Goal: Communication & Community: Answer question/provide support

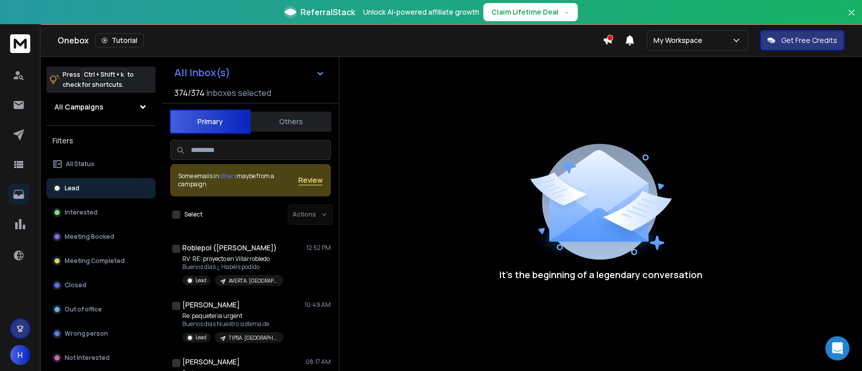
scroll to position [289, 0]
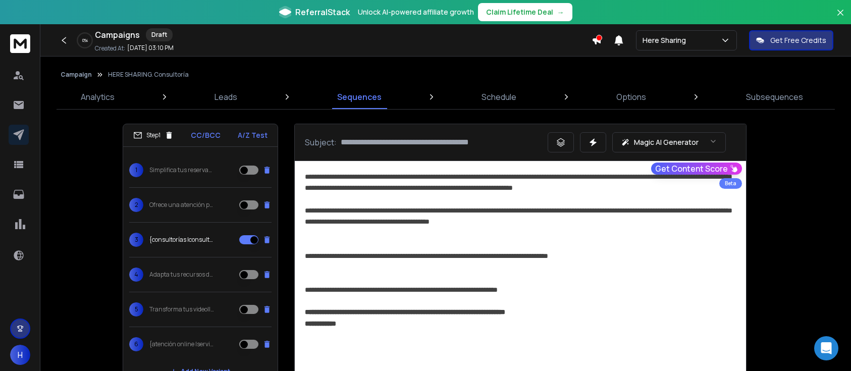
scroll to position [43, 0]
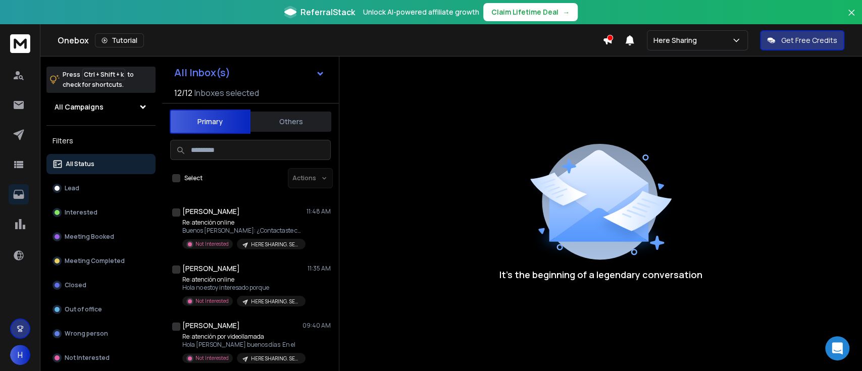
click at [241, 143] on input at bounding box center [250, 150] width 161 height 20
click at [226, 154] on input at bounding box center [250, 150] width 161 height 20
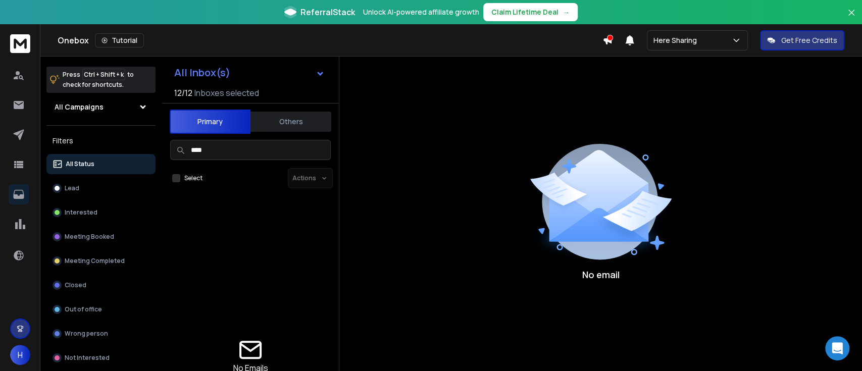
type input "****"
drag, startPoint x: 70, startPoint y: 168, endPoint x: 240, endPoint y: 59, distance: 202.1
click at [70, 167] on p "All Status" at bounding box center [80, 164] width 29 height 8
click at [219, 151] on input "****" at bounding box center [250, 150] width 161 height 20
click at [219, 152] on input "****" at bounding box center [250, 150] width 161 height 20
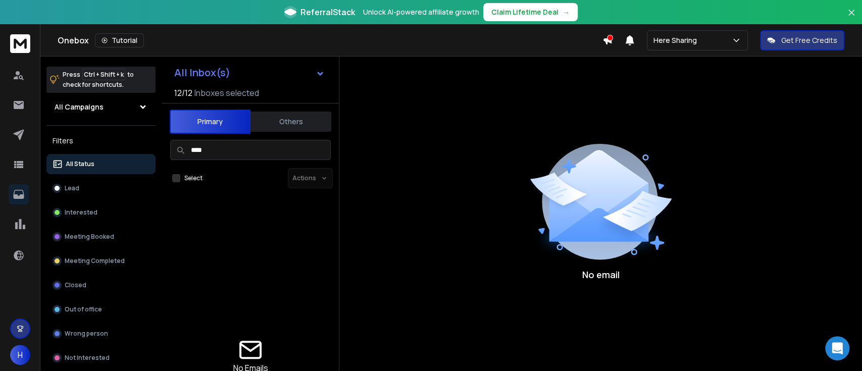
click at [219, 152] on input "****" at bounding box center [250, 150] width 161 height 20
drag, startPoint x: 219, startPoint y: 153, endPoint x: 669, endPoint y: 33, distance: 465.6
click at [669, 33] on button "Here Sharing" at bounding box center [697, 40] width 101 height 20
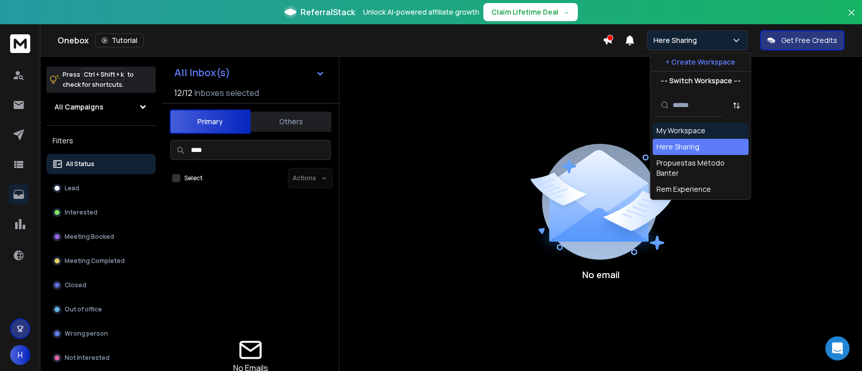
click at [680, 39] on p "Here Sharing" at bounding box center [676, 40] width 47 height 10
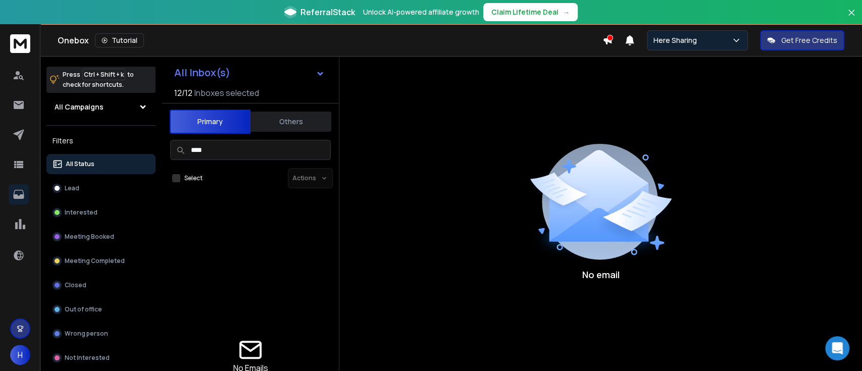
click at [685, 36] on p "Here Sharing" at bounding box center [676, 40] width 47 height 10
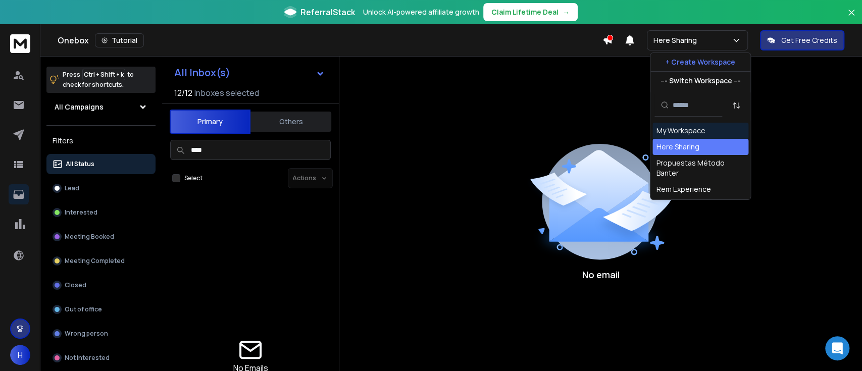
drag, startPoint x: 691, startPoint y: 129, endPoint x: 691, endPoint y: 100, distance: 28.8
click at [689, 129] on div "My Workspace" at bounding box center [680, 131] width 49 height 10
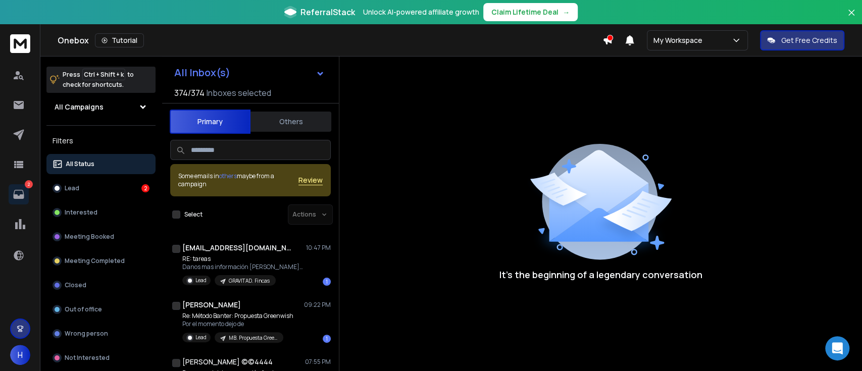
click at [222, 157] on input at bounding box center [250, 150] width 161 height 20
paste input "**********"
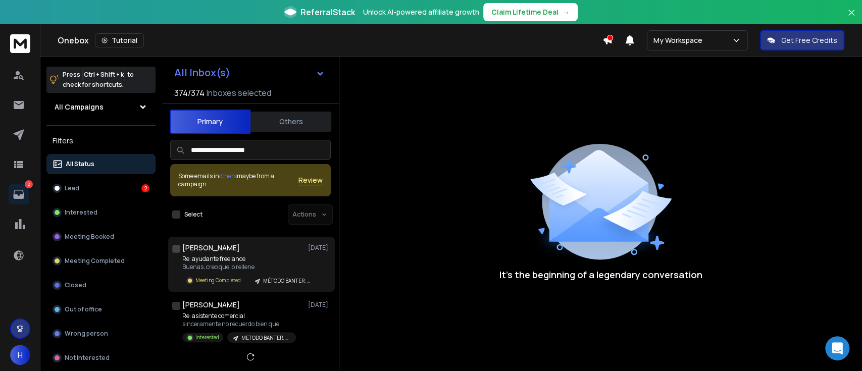
type input "**********"
click at [231, 254] on div "[PERSON_NAME] [DATE] Re: ayudante freelance Buenas, creo que lo rellene Meeting…" at bounding box center [256, 264] width 148 height 43
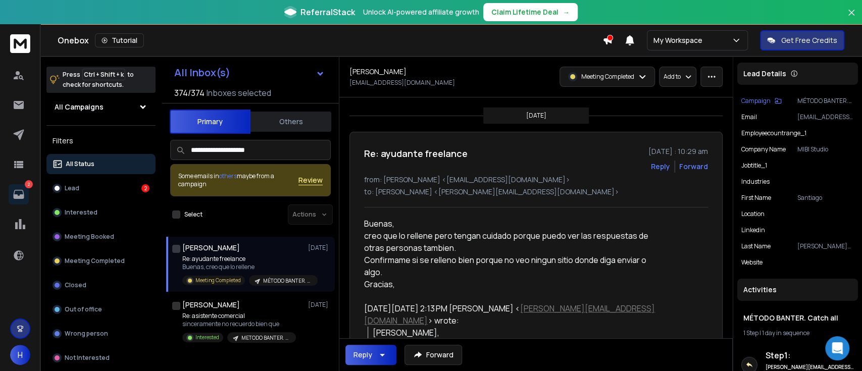
click at [657, 161] on div "Reply Forward" at bounding box center [678, 167] width 60 height 12
click at [659, 164] on button "Reply" at bounding box center [660, 167] width 19 height 10
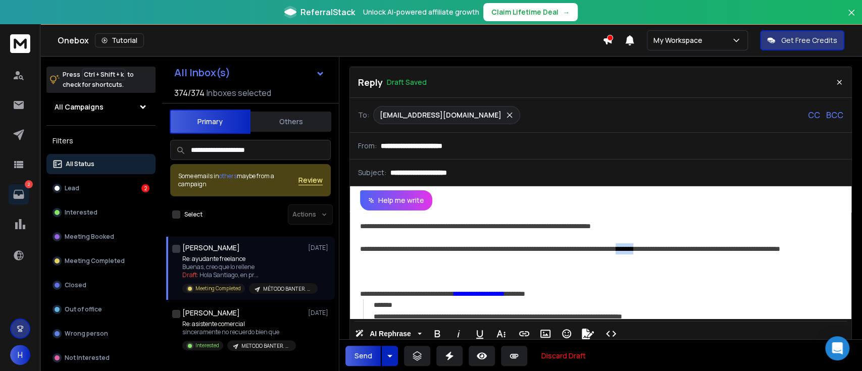
drag, startPoint x: 693, startPoint y: 248, endPoint x: 670, endPoint y: 246, distance: 22.9
click at [670, 246] on div "**********" at bounding box center [594, 254] width 468 height 23
click at [775, 249] on div "**********" at bounding box center [594, 254] width 468 height 23
drag, startPoint x: 816, startPoint y: 248, endPoint x: 748, endPoint y: 248, distance: 67.7
click at [748, 248] on div "**********" at bounding box center [594, 254] width 468 height 23
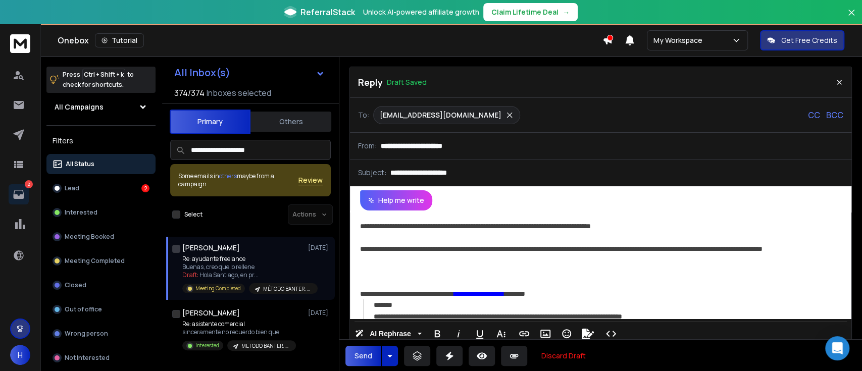
click at [469, 261] on div "**********" at bounding box center [594, 254] width 468 height 23
click at [546, 247] on div "**********" at bounding box center [594, 254] width 468 height 23
drag, startPoint x: 742, startPoint y: 246, endPoint x: 719, endPoint y: 248, distance: 23.3
click at [719, 248] on div "**********" at bounding box center [594, 254] width 468 height 23
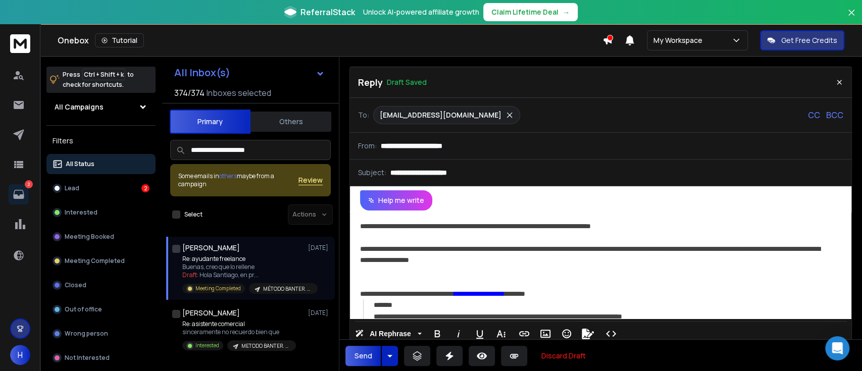
click at [710, 263] on div "**********" at bounding box center [594, 254] width 468 height 23
drag, startPoint x: 721, startPoint y: 251, endPoint x: 471, endPoint y: 261, distance: 250.2
click at [471, 261] on div "**********" at bounding box center [594, 254] width 468 height 23
drag, startPoint x: 577, startPoint y: 264, endPoint x: 488, endPoint y: 264, distance: 88.9
click at [488, 264] on div "**********" at bounding box center [594, 254] width 468 height 23
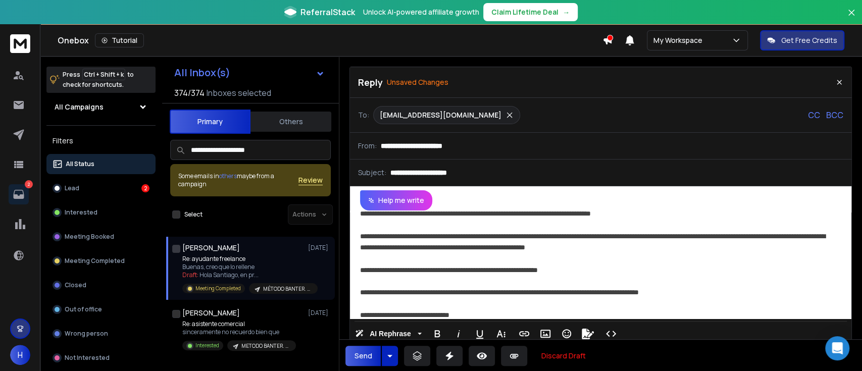
scroll to position [35, 0]
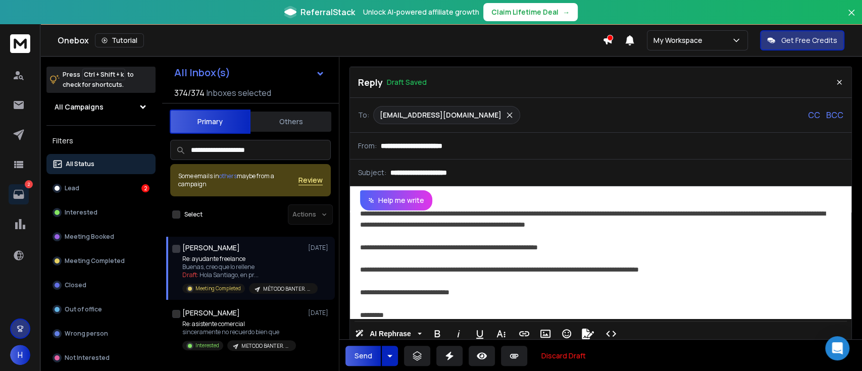
click at [360, 356] on button "Send" at bounding box center [362, 356] width 35 height 20
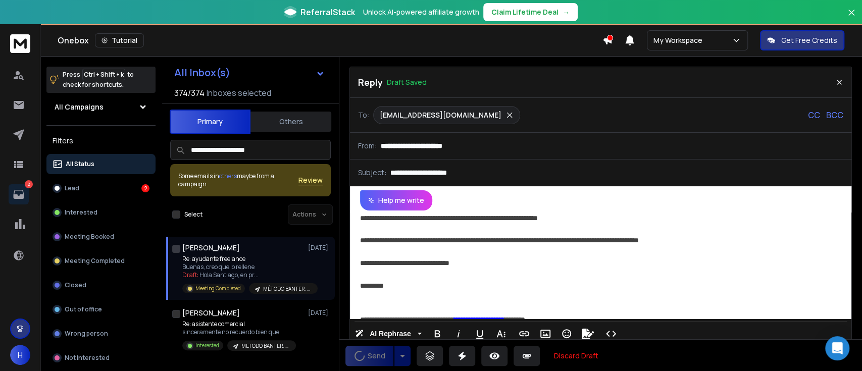
scroll to position [0, 0]
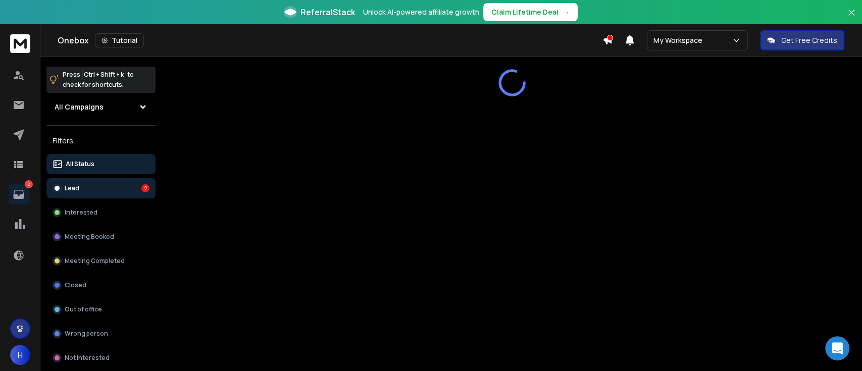
click at [111, 188] on div "All Status Lead 2 Interested Meeting Booked Meeting Completed Closed Out of off…" at bounding box center [100, 261] width 109 height 214
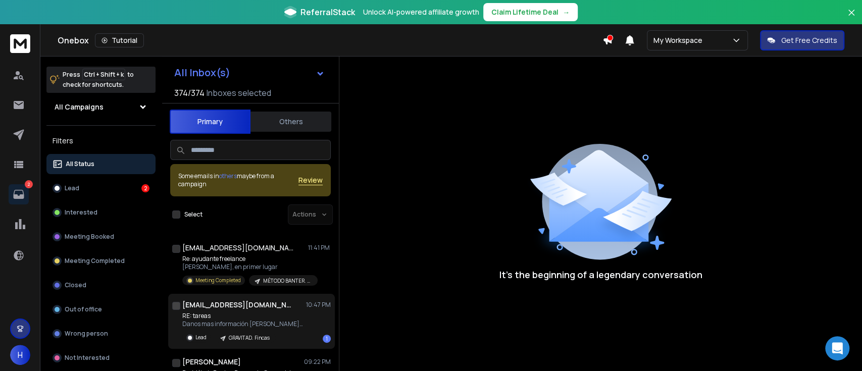
click at [288, 307] on div "vgauchia@adfincastellon.com 10:47 PM" at bounding box center [256, 305] width 148 height 10
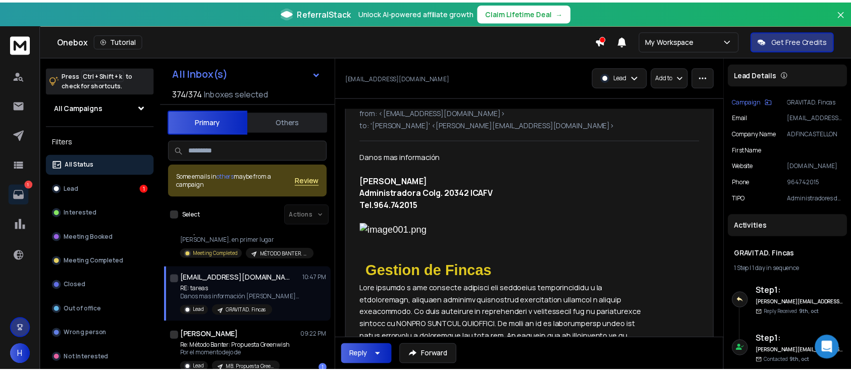
scroll to position [67, 0]
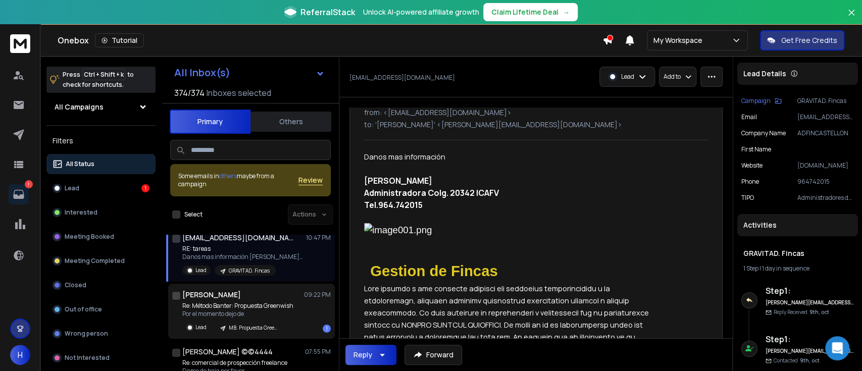
click at [252, 307] on p "Re: Método Banter: Propuesta Greenwish" at bounding box center [237, 306] width 111 height 8
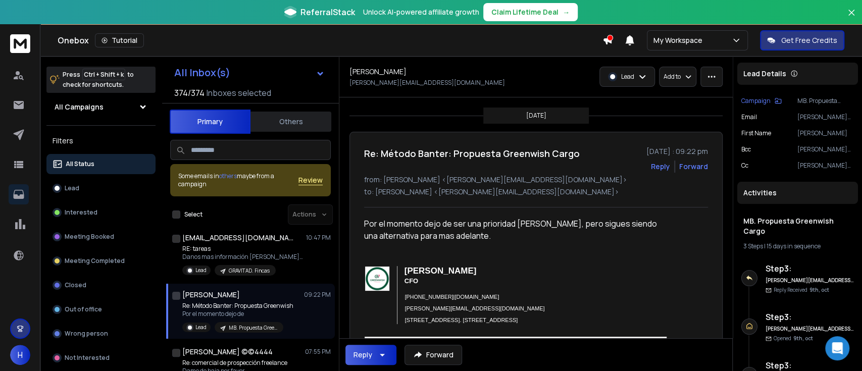
click at [624, 79] on p "Lead" at bounding box center [627, 77] width 13 height 8
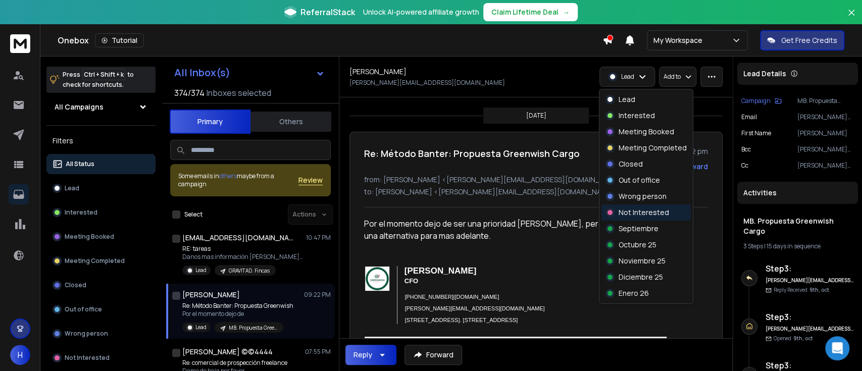
drag, startPoint x: 628, startPoint y: 208, endPoint x: 628, endPoint y: 184, distance: 24.2
click at [627, 209] on p "Not Interested" at bounding box center [644, 213] width 50 height 10
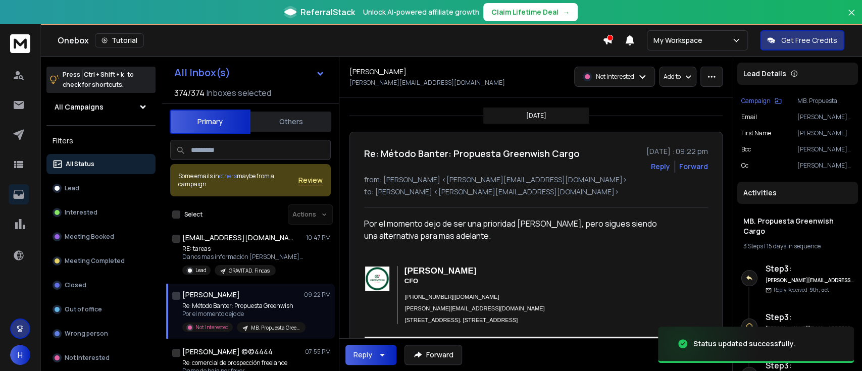
click at [675, 83] on div "Add to" at bounding box center [678, 76] width 36 height 19
click at [682, 102] on div "Subsequence" at bounding box center [694, 99] width 59 height 10
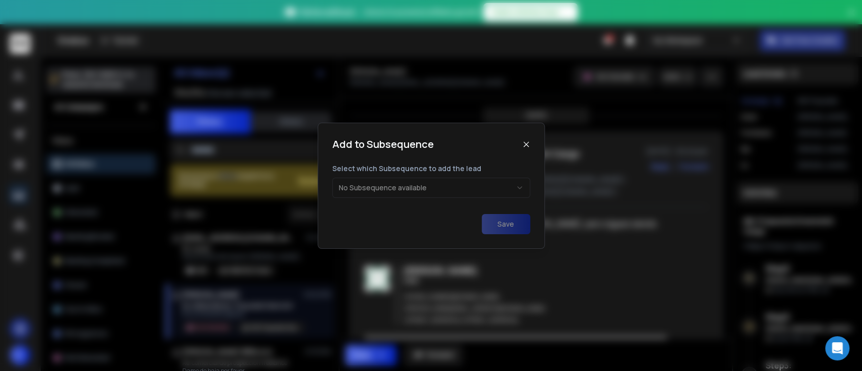
click at [525, 145] on icon at bounding box center [526, 144] width 6 height 6
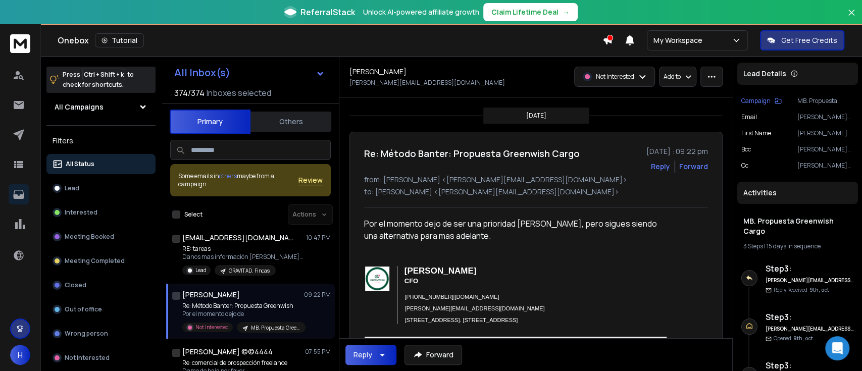
click at [625, 80] on p "Not Interested" at bounding box center [615, 77] width 38 height 8
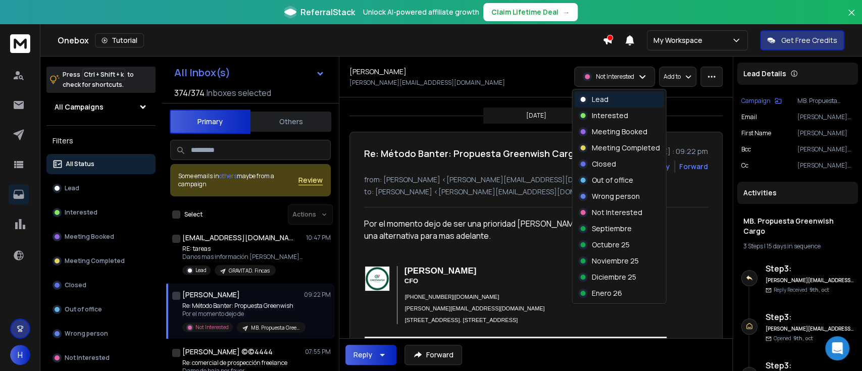
click at [611, 103] on div "Lead" at bounding box center [618, 99] width 89 height 16
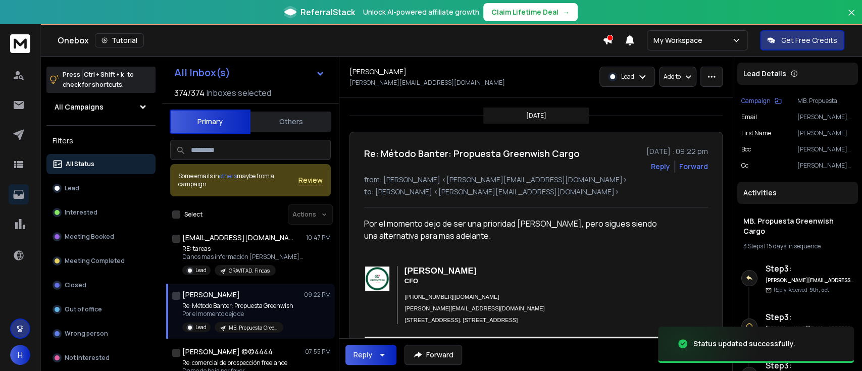
click at [760, 104] on p "Campaign" at bounding box center [755, 101] width 29 height 8
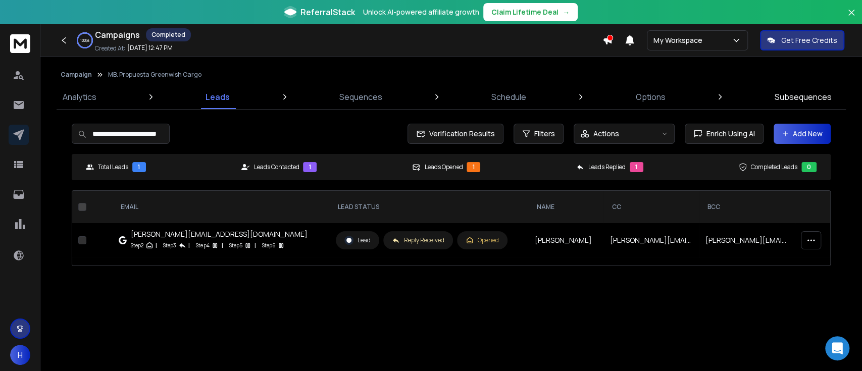
click at [790, 98] on p "Subsequences" at bounding box center [803, 97] width 57 height 12
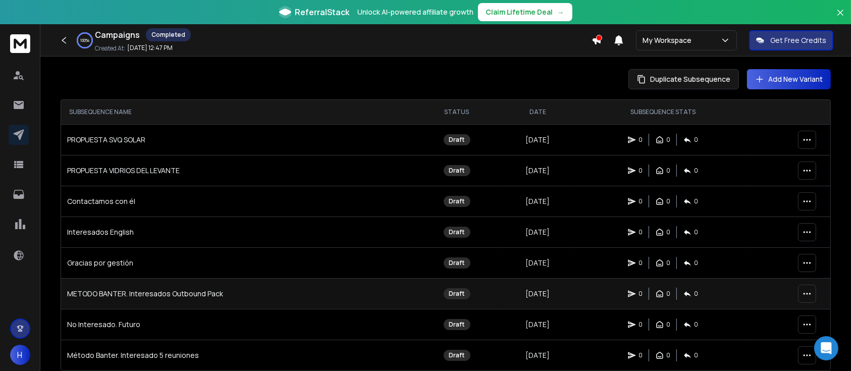
scroll to position [67, 0]
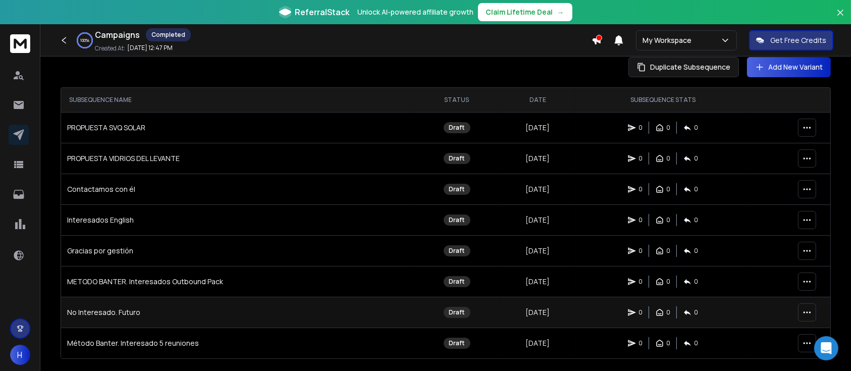
click at [174, 318] on td "No Interesado. Futuro" at bounding box center [237, 312] width 353 height 31
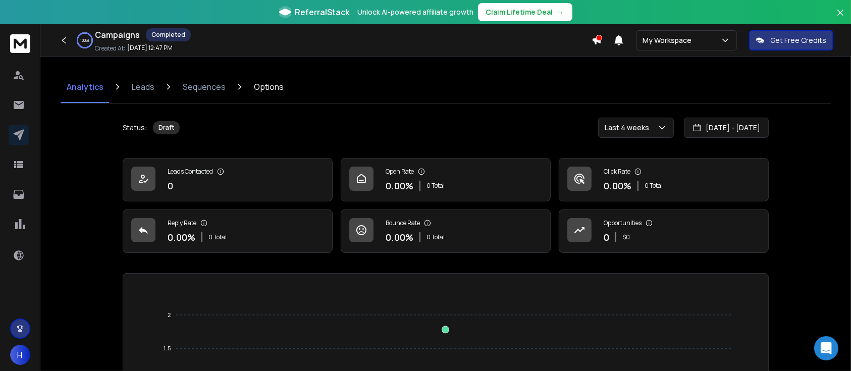
click at [267, 83] on p "Options" at bounding box center [269, 87] width 30 height 12
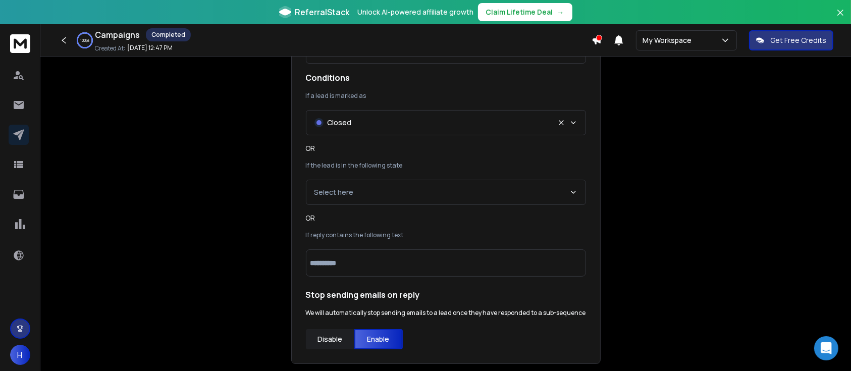
scroll to position [175, 0]
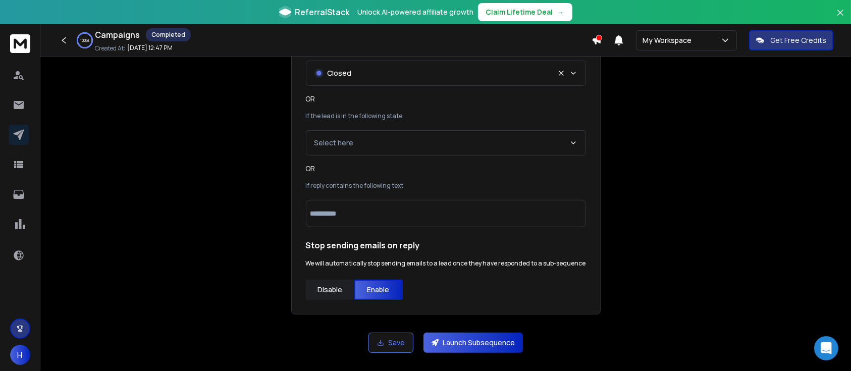
click at [473, 339] on button "Launch Subsequence" at bounding box center [473, 343] width 99 height 20
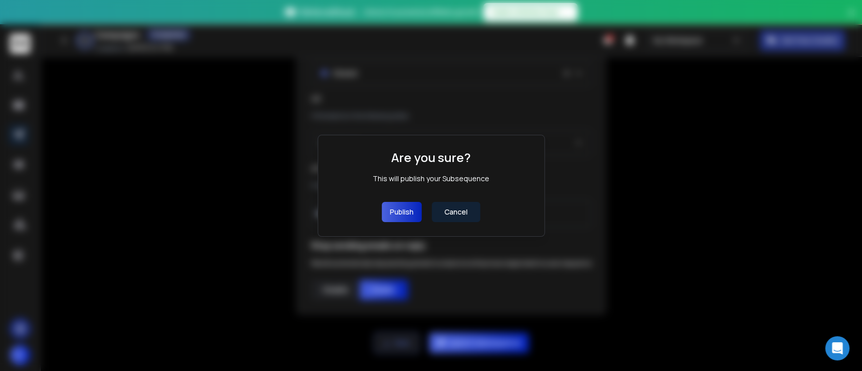
click at [413, 208] on button "Publish" at bounding box center [402, 212] width 40 height 20
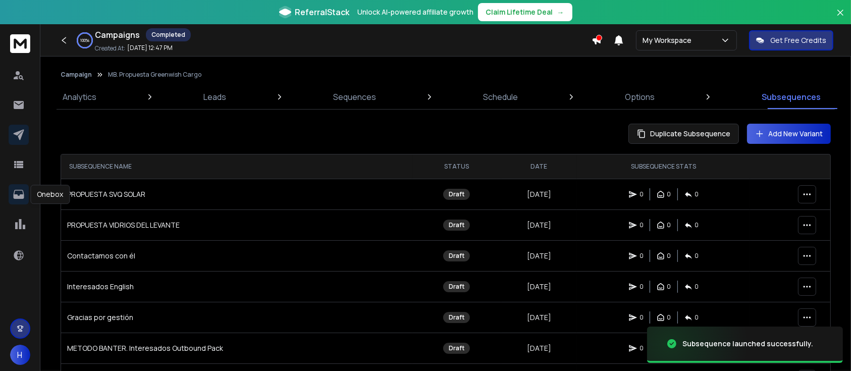
click at [18, 192] on icon at bounding box center [19, 194] width 12 height 12
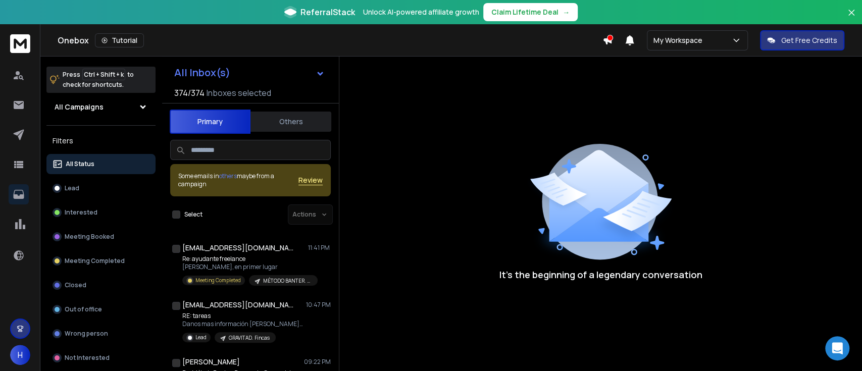
drag, startPoint x: 248, startPoint y: 326, endPoint x: 463, endPoint y: 250, distance: 227.4
click at [248, 326] on p "Danos mas información [PERSON_NAME] [PERSON_NAME]" at bounding box center [242, 324] width 121 height 8
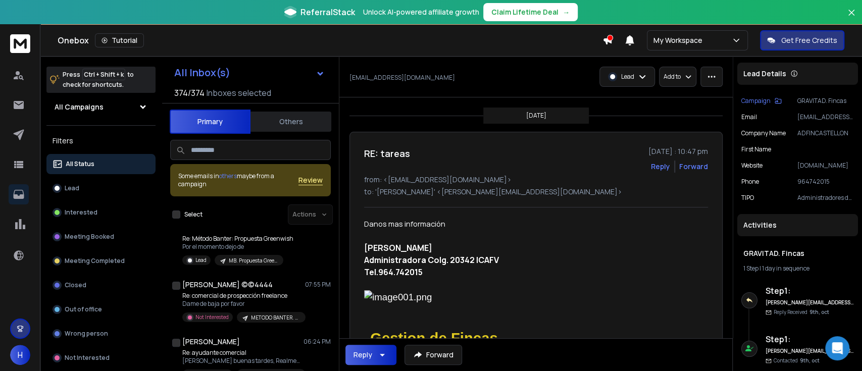
scroll to position [67, 0]
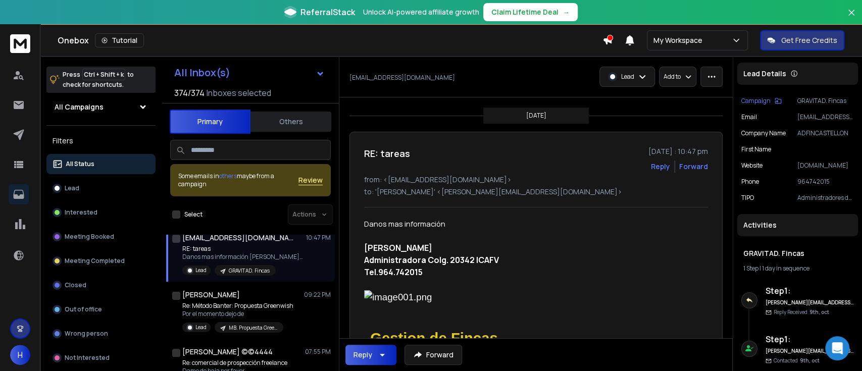
click at [255, 309] on p "Re: Método Banter: Propuesta Greenwish" at bounding box center [237, 306] width 111 height 8
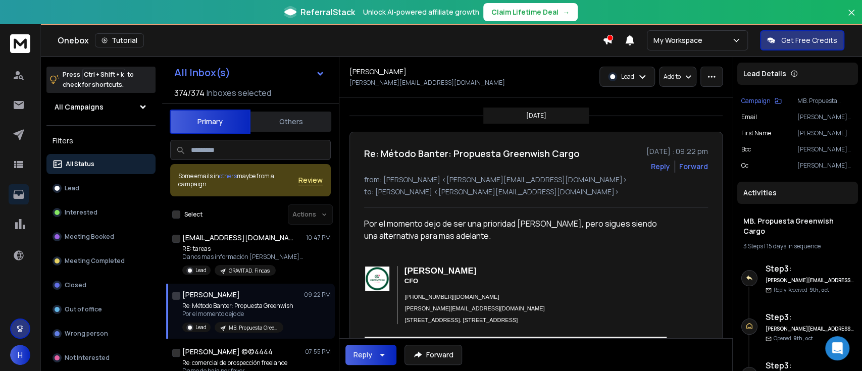
click at [611, 84] on div "Lead" at bounding box center [627, 76] width 55 height 19
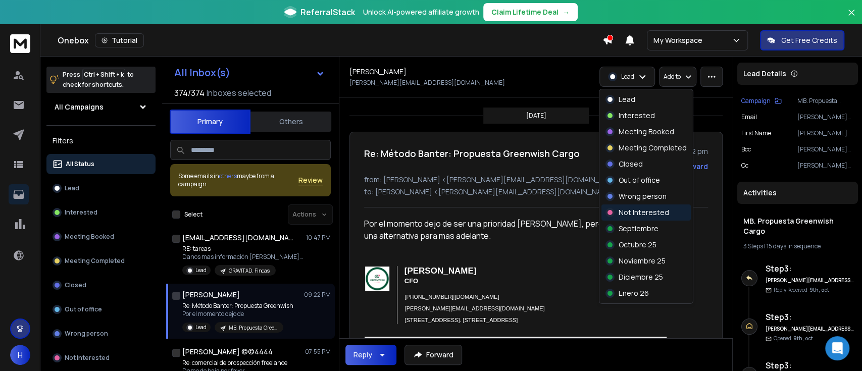
click at [622, 212] on p "Not Interested" at bounding box center [644, 213] width 50 height 10
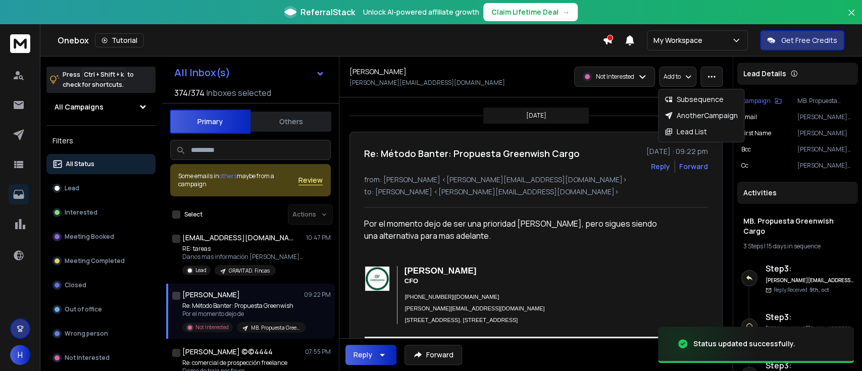
click at [670, 79] on p "Add to" at bounding box center [672, 77] width 17 height 8
click at [682, 95] on div "Subsequence" at bounding box center [694, 99] width 59 height 10
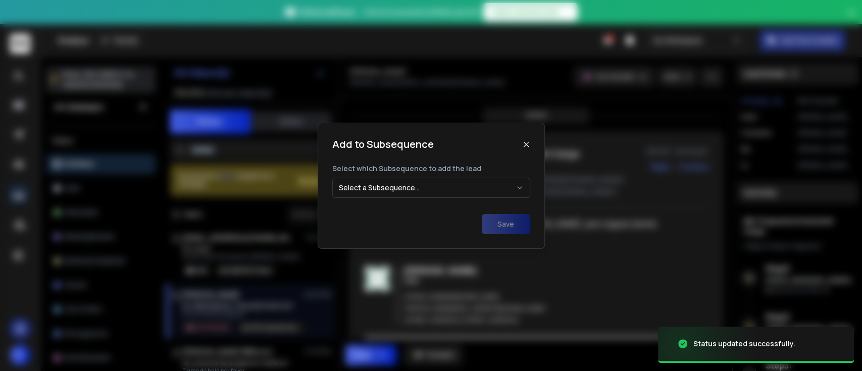
click at [364, 189] on button "Select a Subsequence..." at bounding box center [431, 188] width 198 height 20
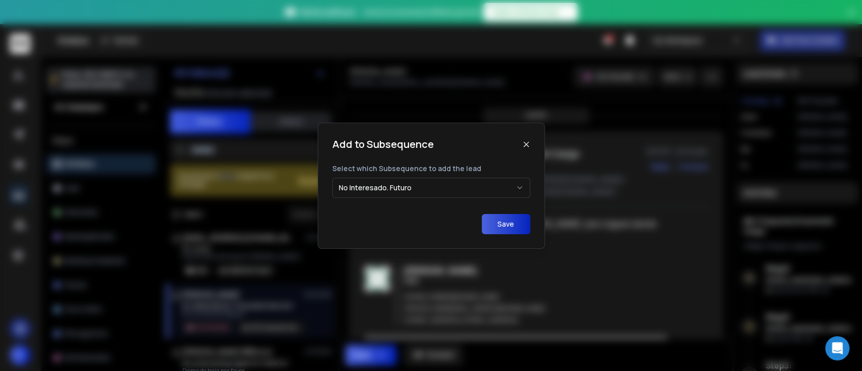
click at [513, 226] on button "Save" at bounding box center [506, 224] width 48 height 20
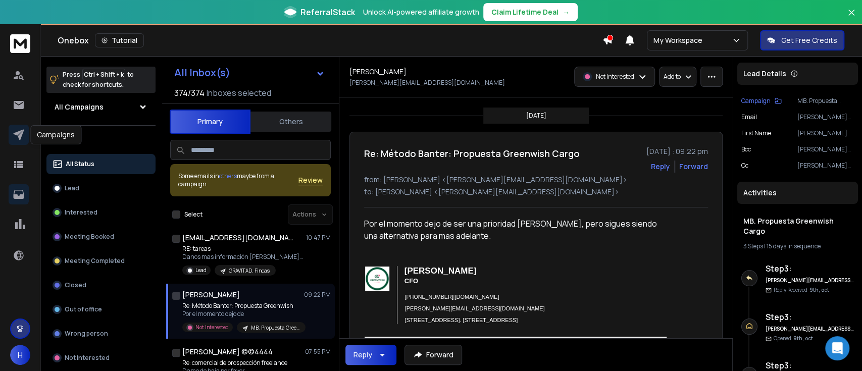
click at [25, 131] on link at bounding box center [19, 135] width 20 height 20
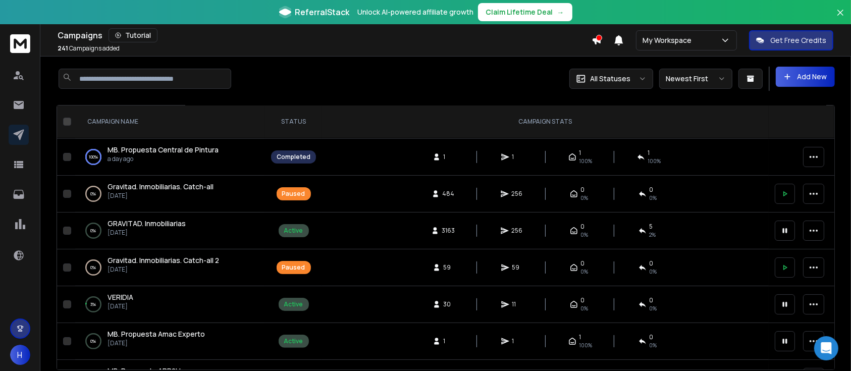
scroll to position [269, 0]
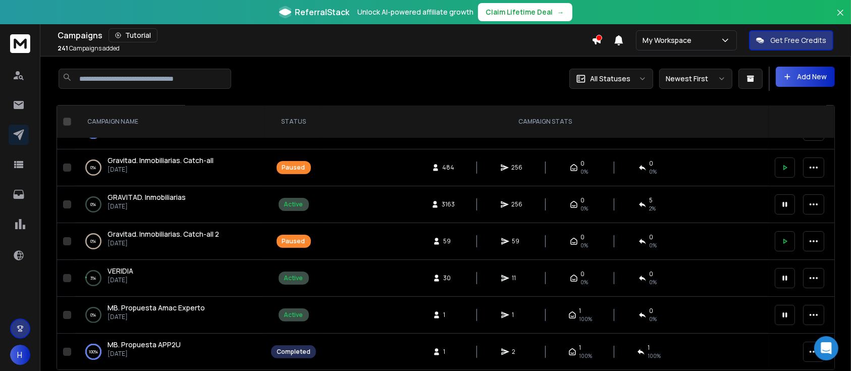
click at [200, 272] on div "3 % VERIDIA 5 days ago" at bounding box center [170, 278] width 170 height 24
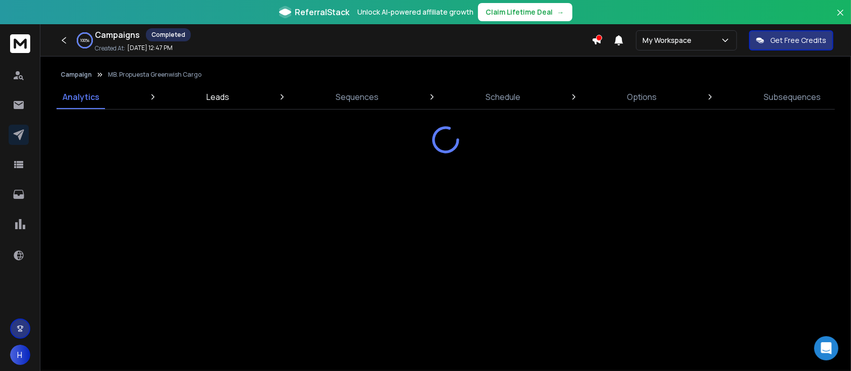
click at [219, 98] on p "Leads" at bounding box center [218, 97] width 23 height 12
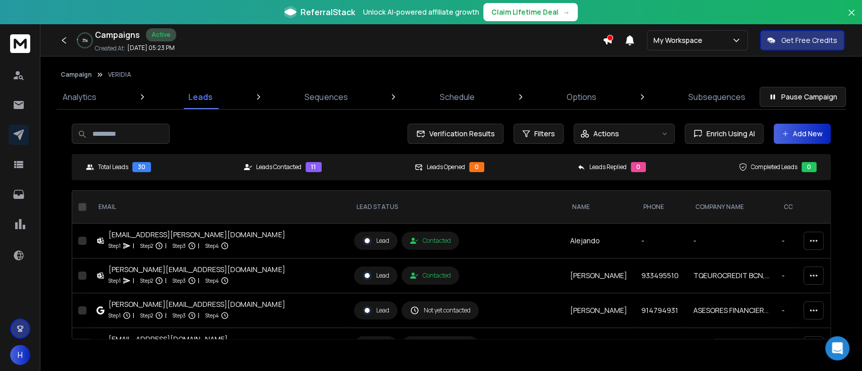
click at [811, 135] on button "Add New" at bounding box center [802, 134] width 57 height 20
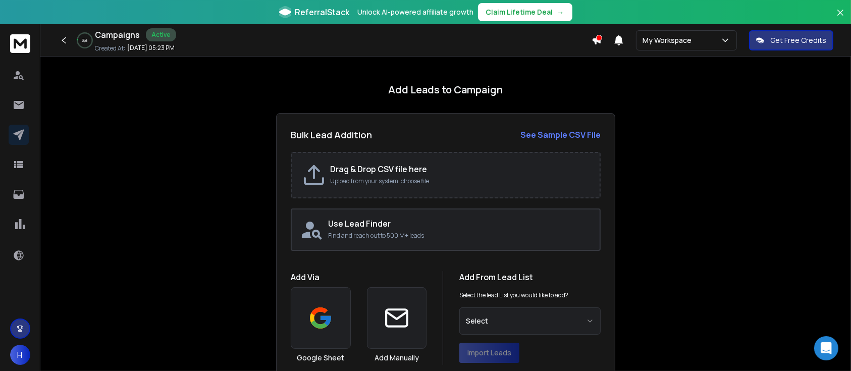
click at [391, 174] on h2 "Drag & Drop CSV file here" at bounding box center [460, 169] width 260 height 12
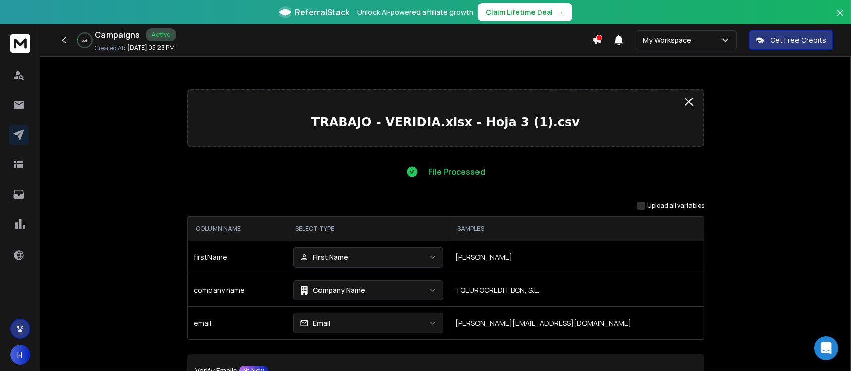
scroll to position [120, 0]
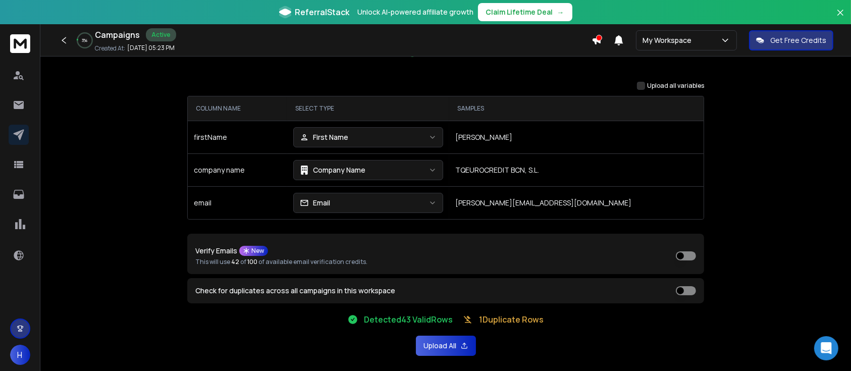
click at [444, 346] on button "Upload All" at bounding box center [446, 346] width 60 height 20
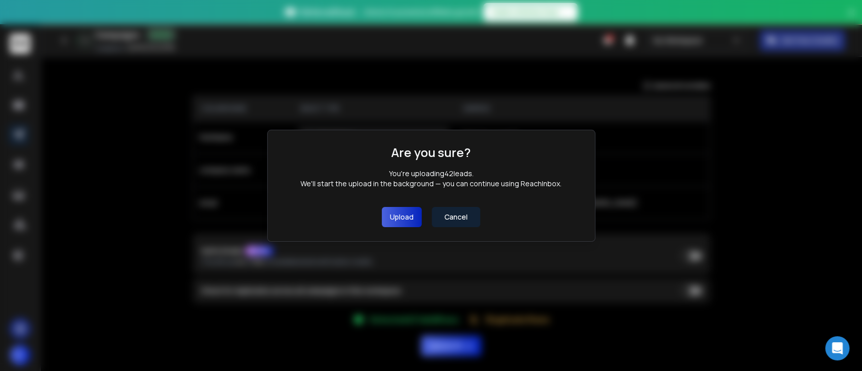
click at [391, 218] on button "Upload" at bounding box center [402, 217] width 40 height 20
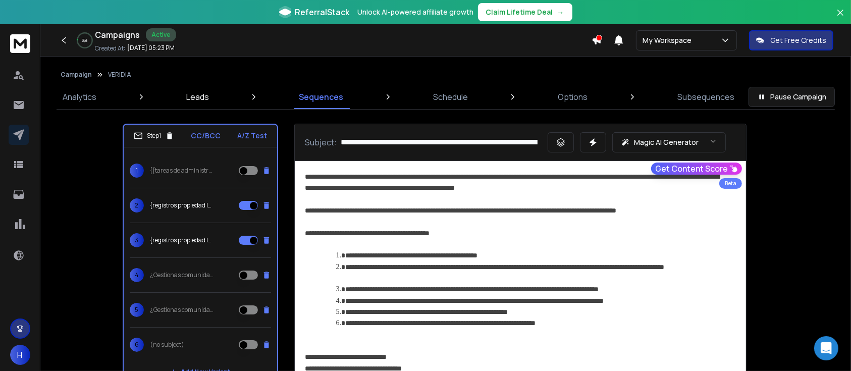
click at [200, 102] on p "Leads" at bounding box center [197, 97] width 23 height 12
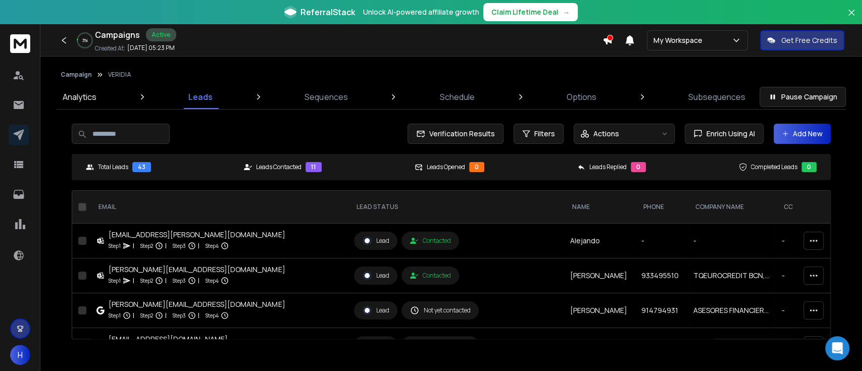
click at [86, 86] on link "Analytics" at bounding box center [80, 97] width 46 height 24
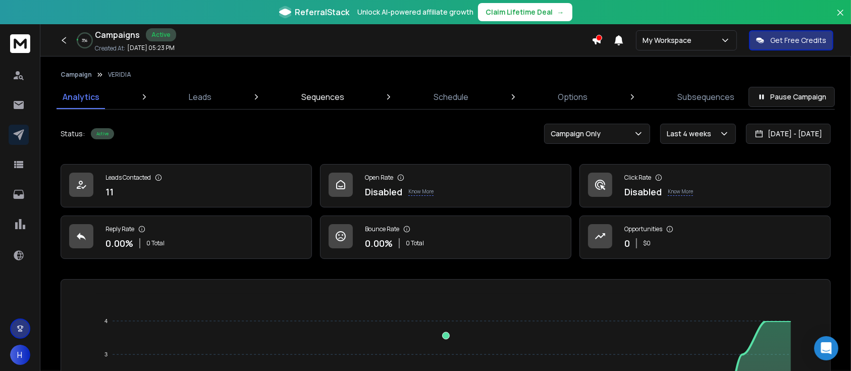
click at [320, 96] on p "Sequences" at bounding box center [322, 97] width 43 height 12
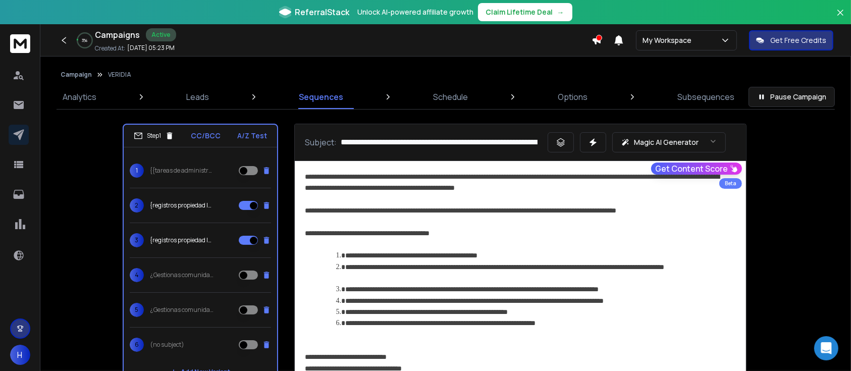
click at [190, 208] on p "{registros propiedad |préstamos inmobiliarios|tramitaciones propiedad|registros…" at bounding box center [182, 205] width 65 height 8
type input "**********"
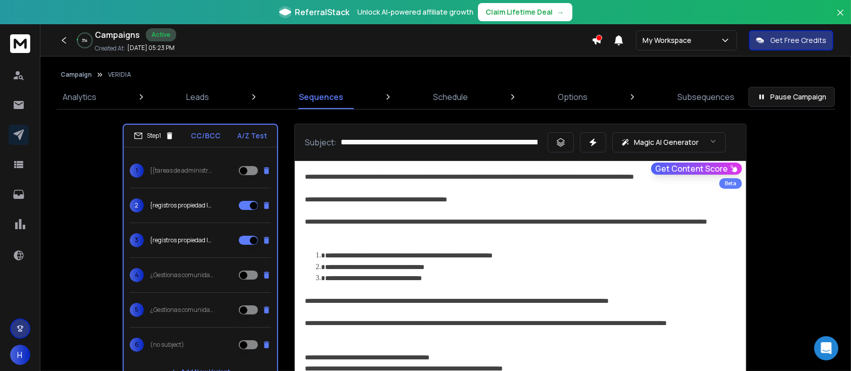
click at [190, 235] on div "3 {registros propiedad |préstamos inmobiliarios|tramitaciones propiedad|registr…" at bounding box center [172, 240] width 85 height 14
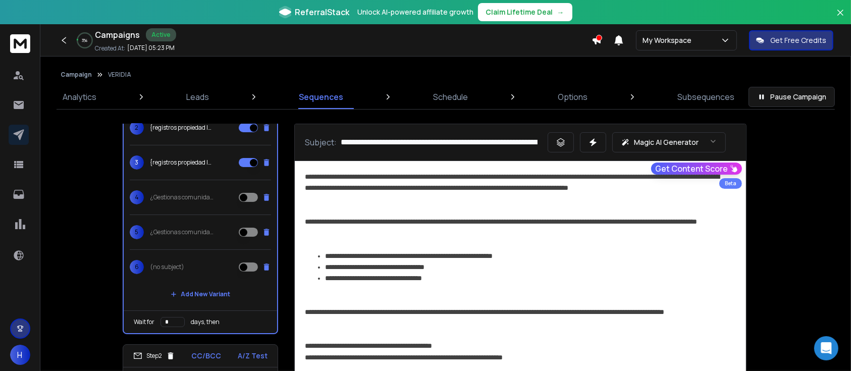
scroll to position [134, 0]
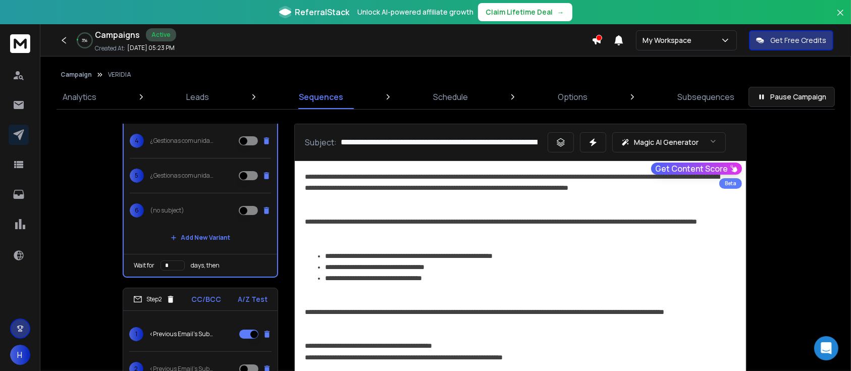
click at [191, 325] on div "1 <Previous Email's Subject>" at bounding box center [200, 334] width 142 height 35
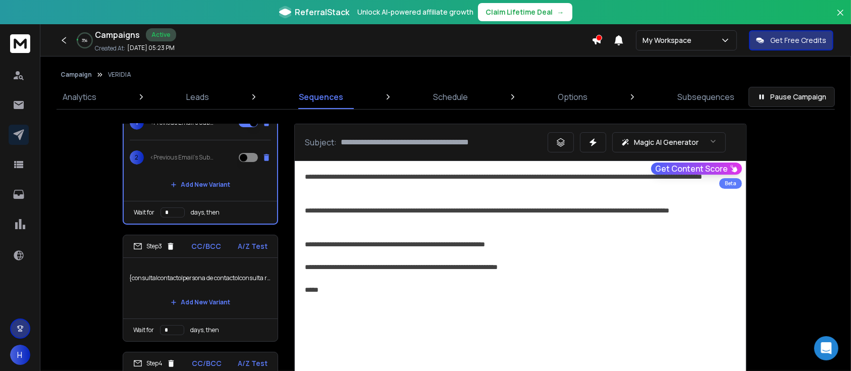
scroll to position [404, 0]
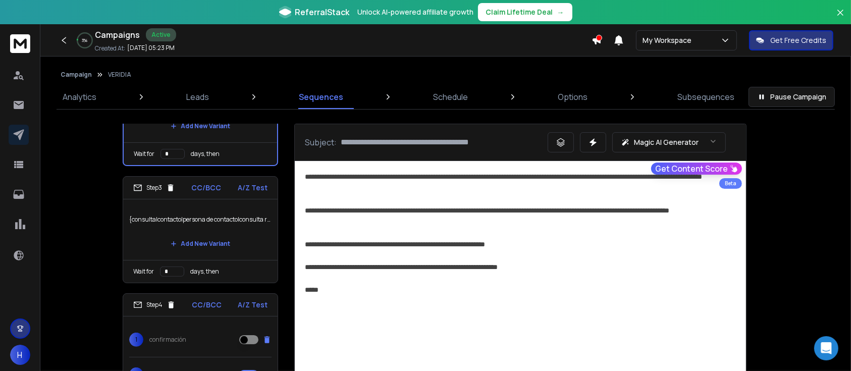
click at [188, 219] on p "{consulta|contacto|persona de contacto|consulta responsable}" at bounding box center [200, 220] width 142 height 28
type input "**********"
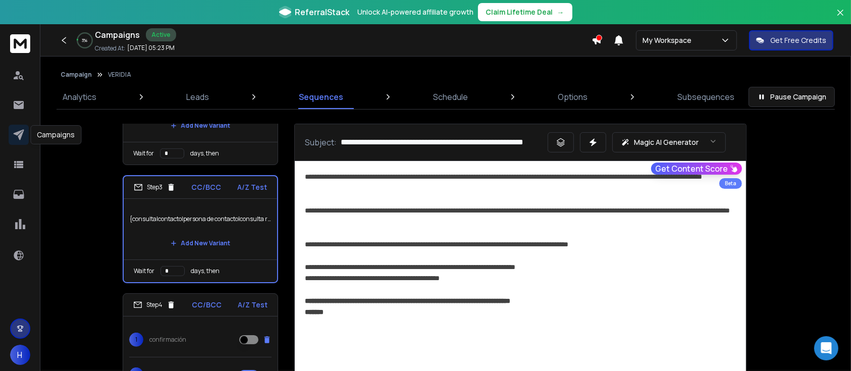
click at [20, 135] on icon at bounding box center [18, 135] width 11 height 11
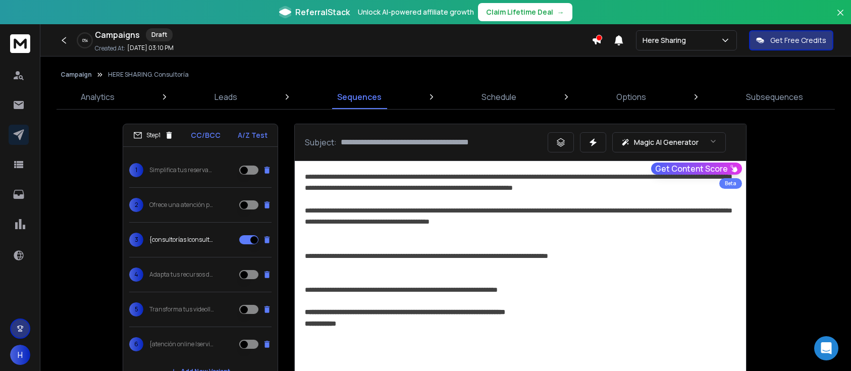
scroll to position [43, 0]
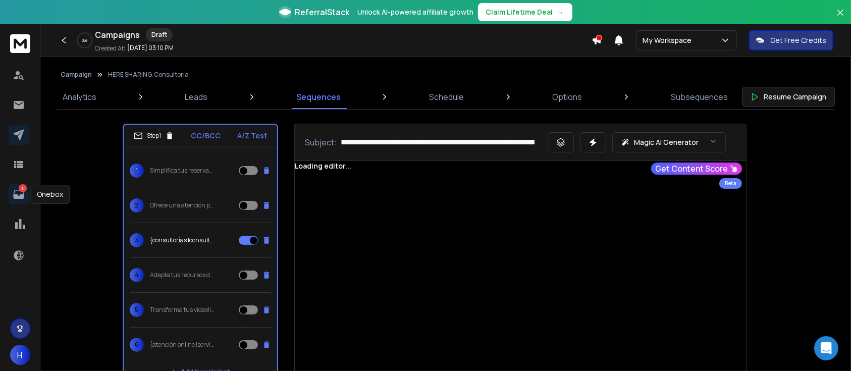
click at [21, 196] on icon at bounding box center [18, 194] width 11 height 9
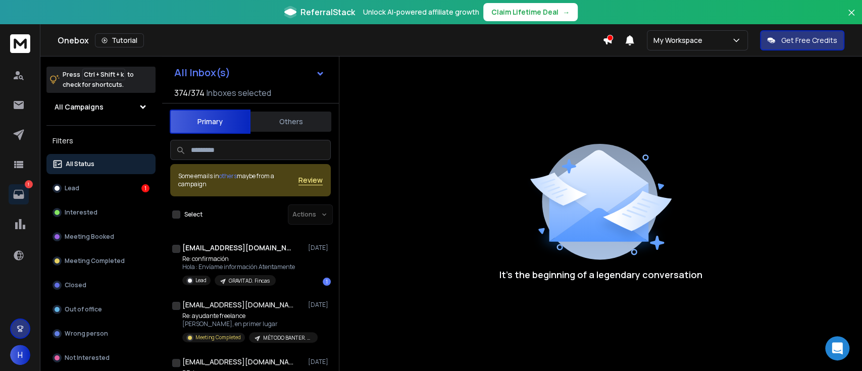
drag, startPoint x: 263, startPoint y: 248, endPoint x: 352, endPoint y: 236, distance: 90.1
click at [263, 248] on div "donate@addonate.com 09 Oct" at bounding box center [256, 248] width 148 height 10
